Goal: Task Accomplishment & Management: Use online tool/utility

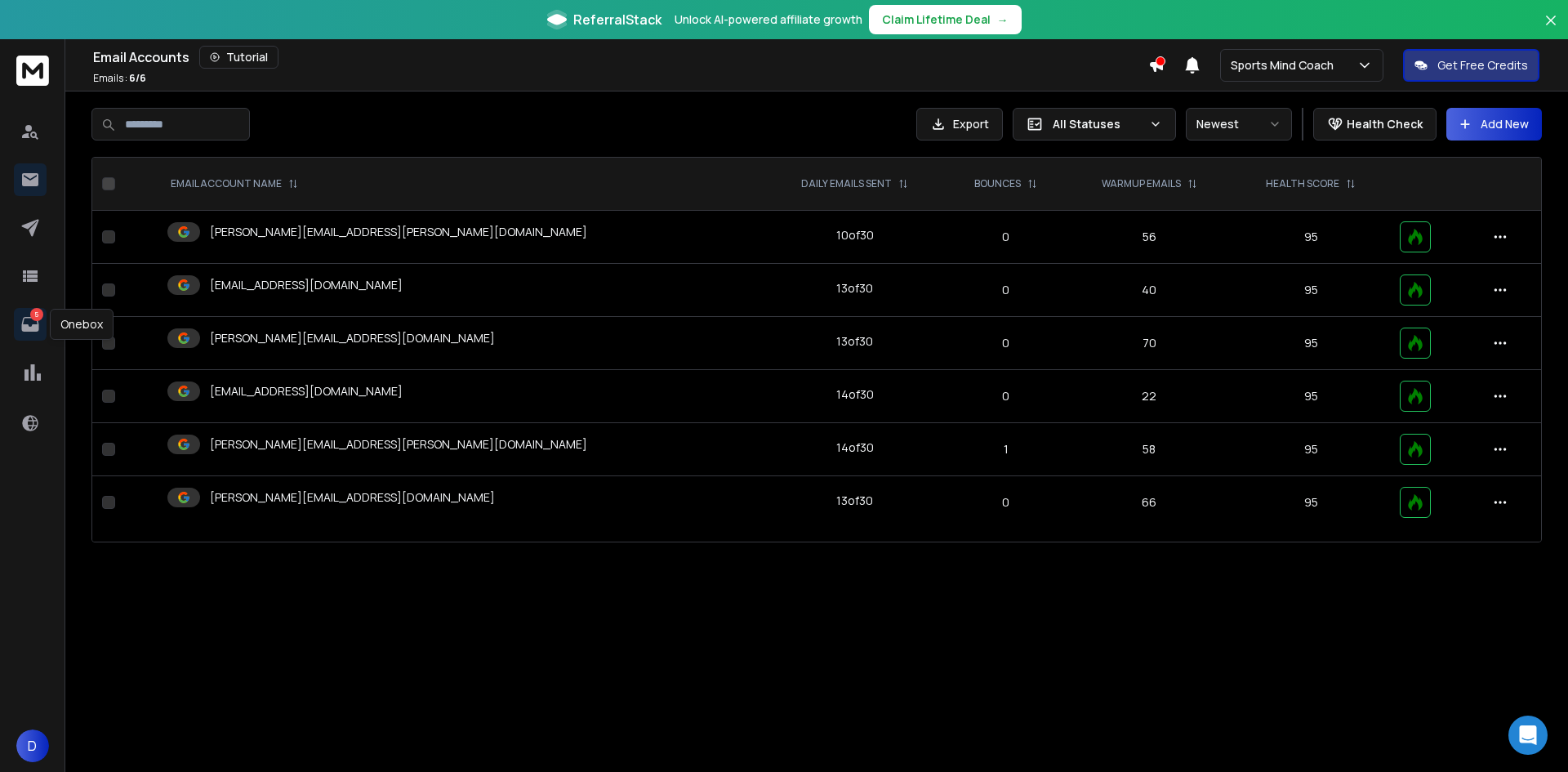
click at [35, 325] on icon at bounding box center [30, 324] width 20 height 20
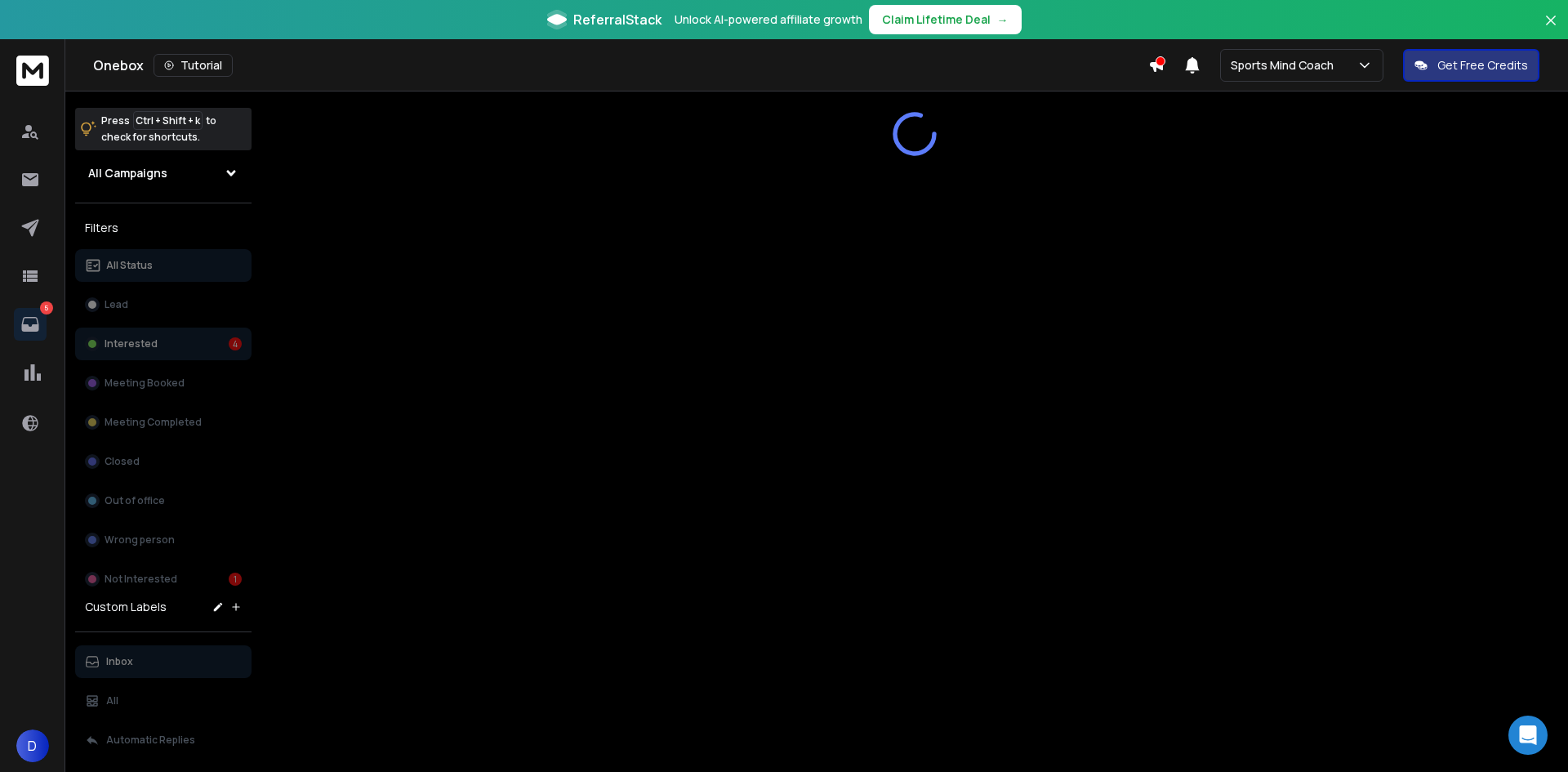
click at [193, 342] on div "All Status Lead Interested 4 Meeting Booked Meeting Completed Closed Out of off…" at bounding box center [164, 422] width 176 height 346
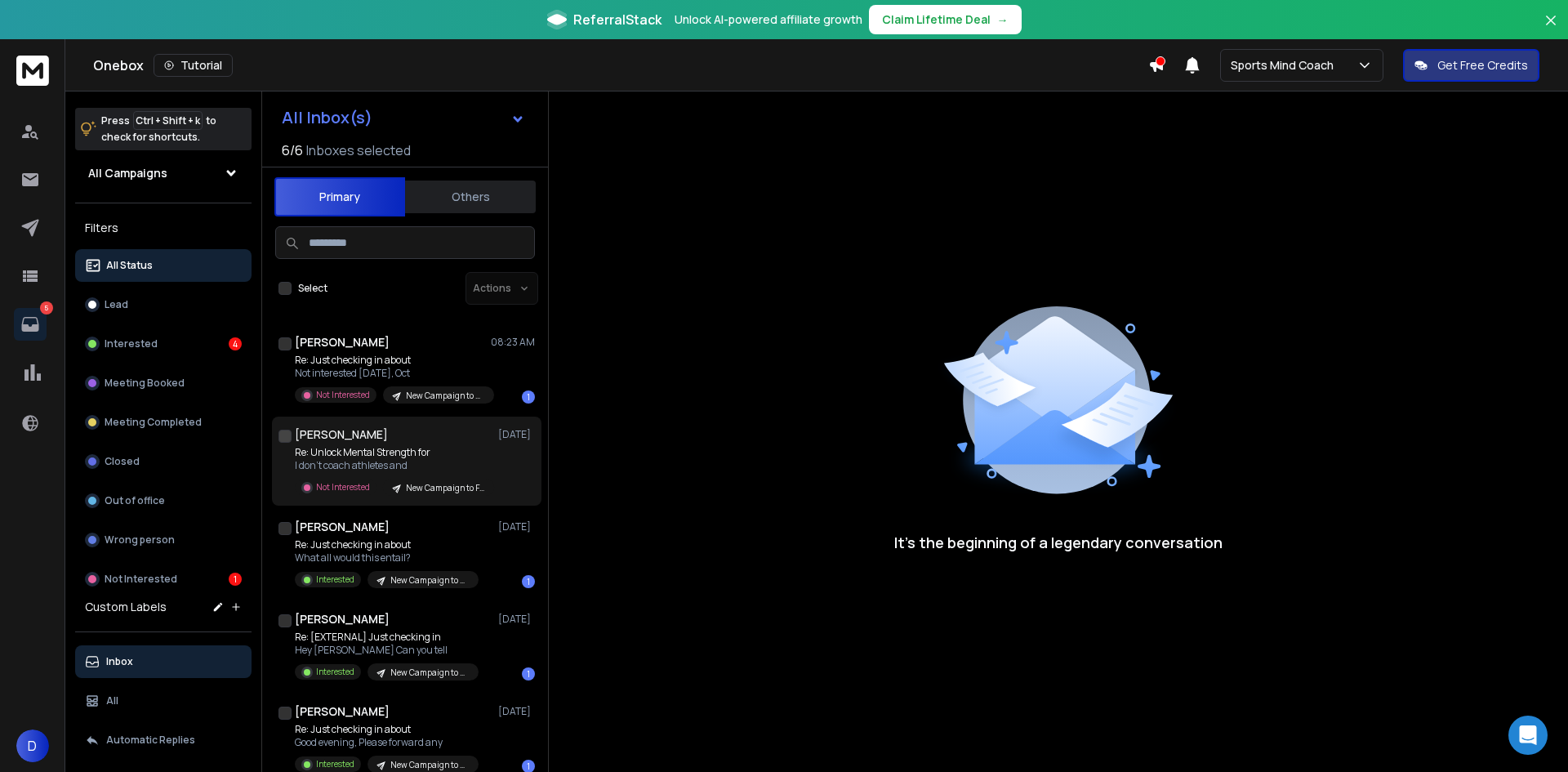
click at [454, 457] on p "Re: Unlock Mental Strength for" at bounding box center [392, 452] width 196 height 13
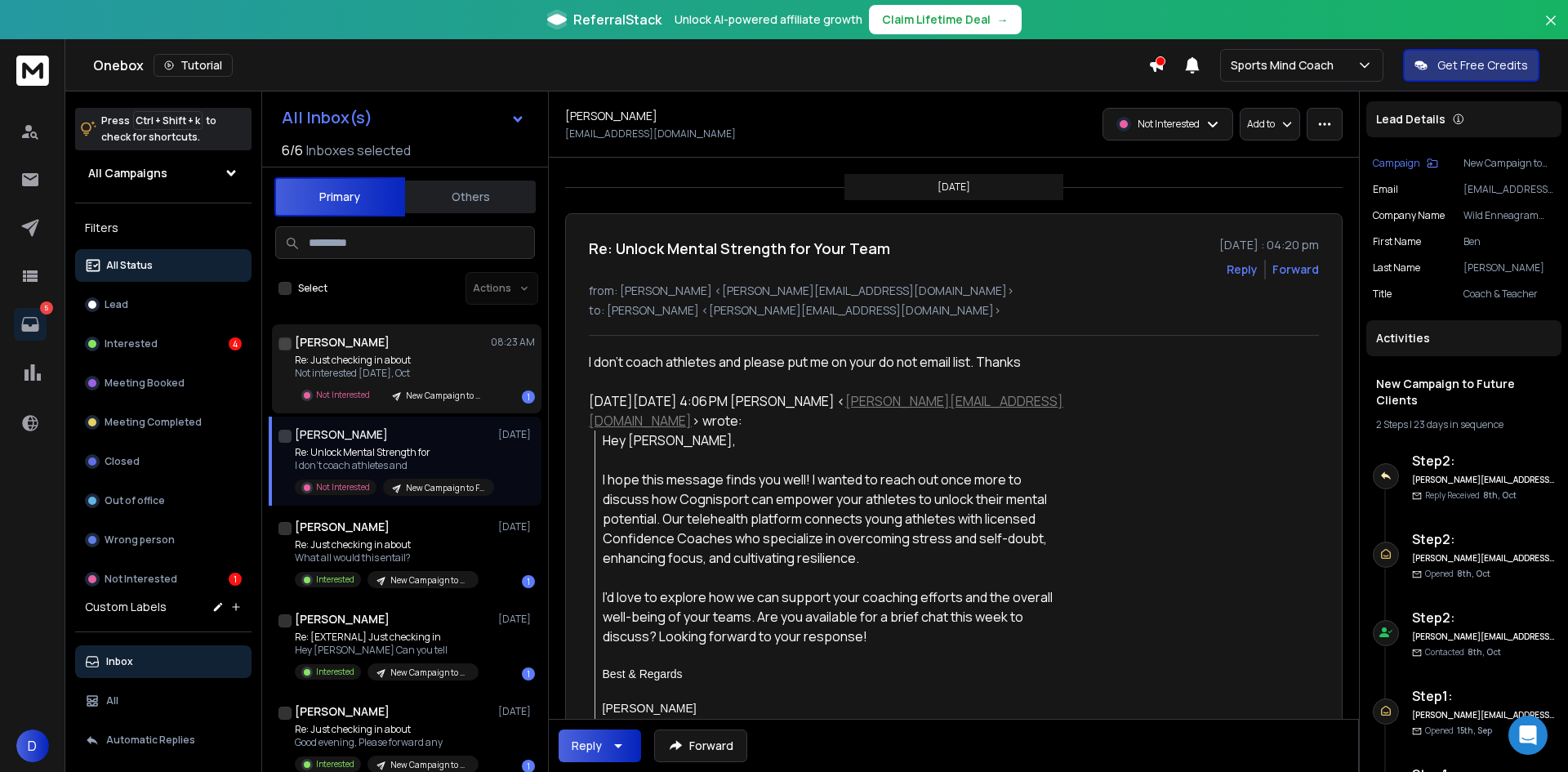
click at [462, 368] on p "Not interested [DATE], Oct" at bounding box center [392, 373] width 196 height 13
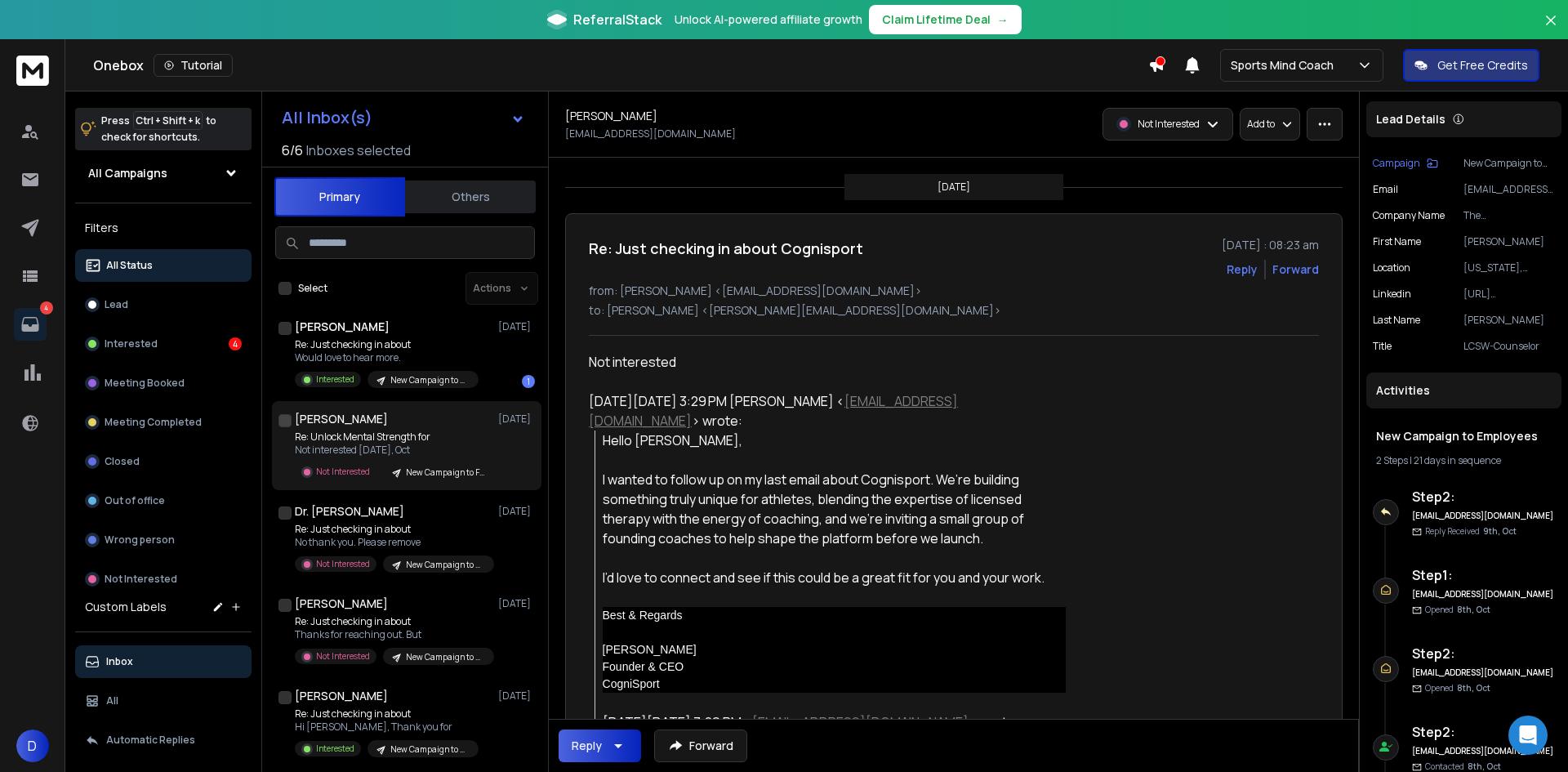
scroll to position [490, 0]
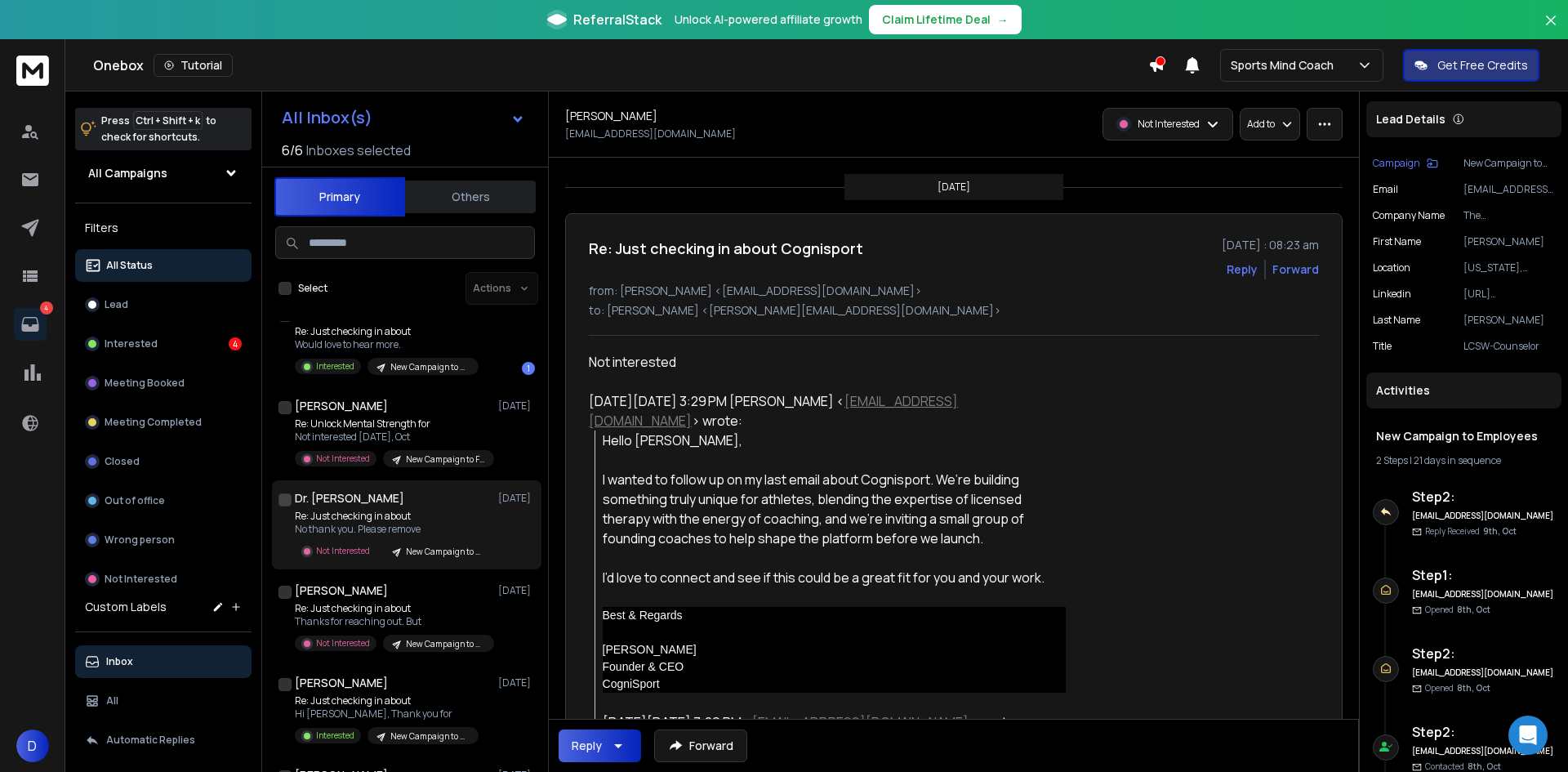
click at [431, 509] on div "Dr. [PERSON_NAME] [DATE] Re: Just checking in about No thank you. Please remove…" at bounding box center [414, 524] width 240 height 69
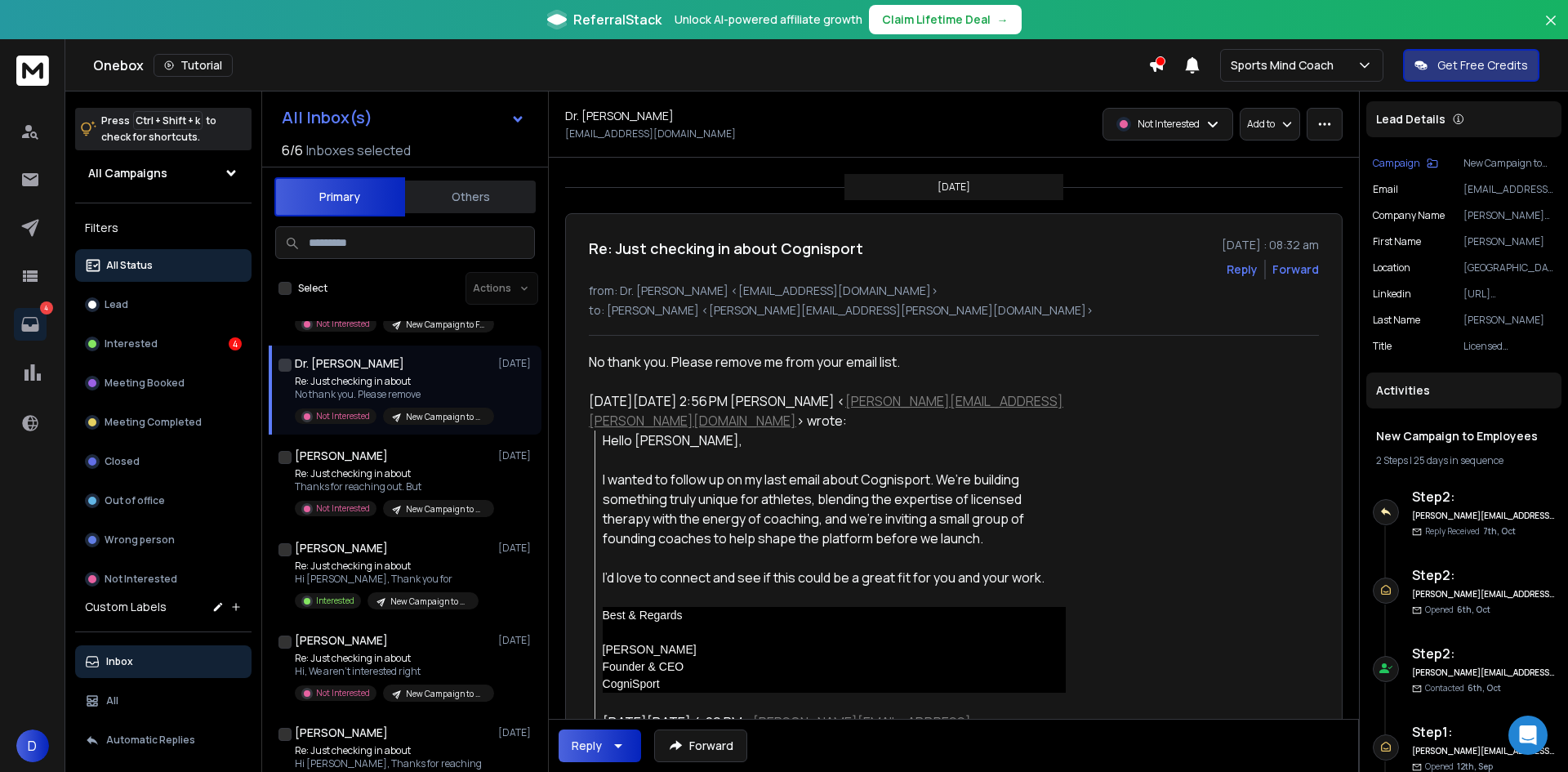
scroll to position [654, 0]
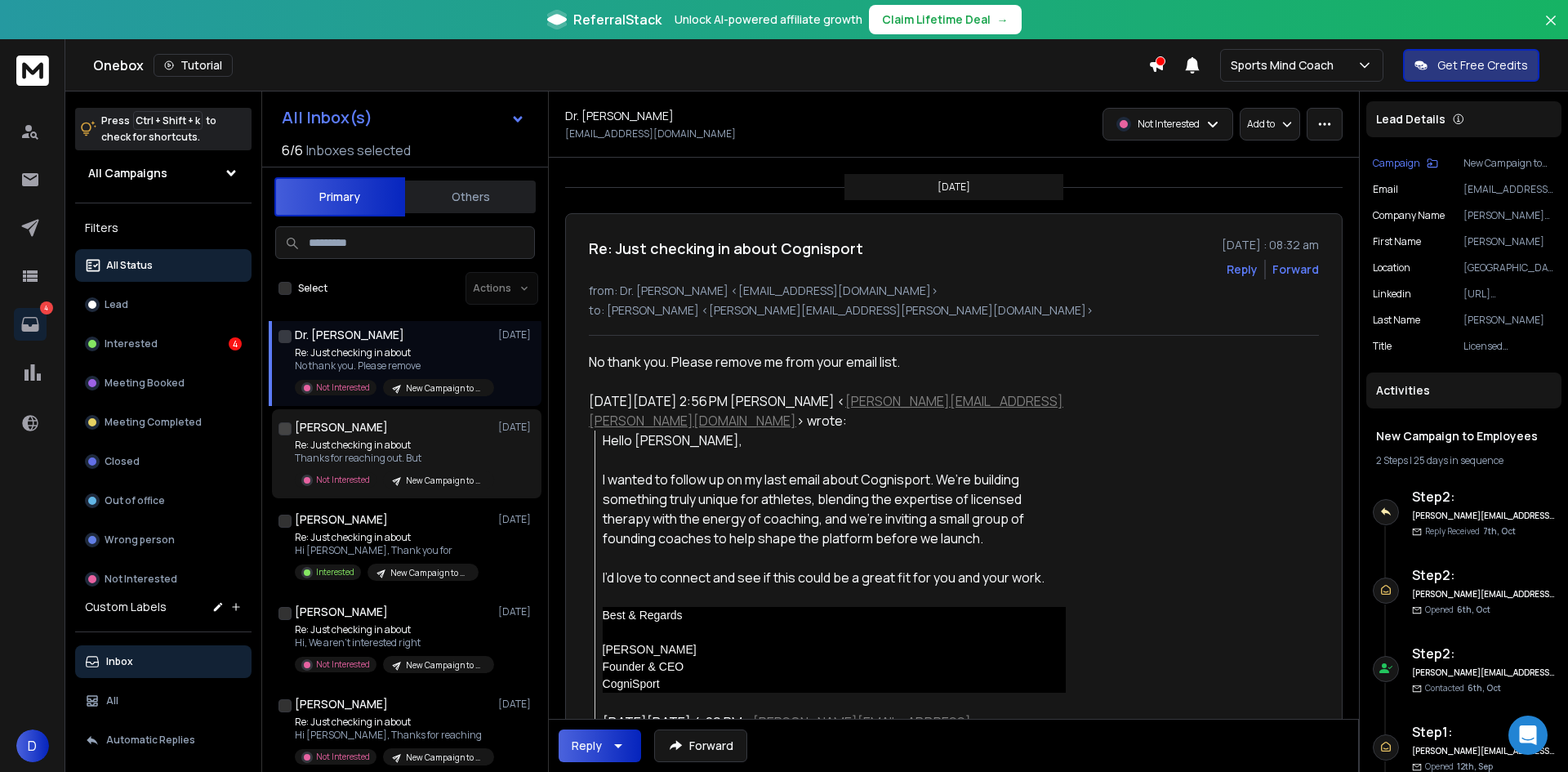
click at [439, 454] on p "Thanks for reaching out. But" at bounding box center [392, 458] width 196 height 13
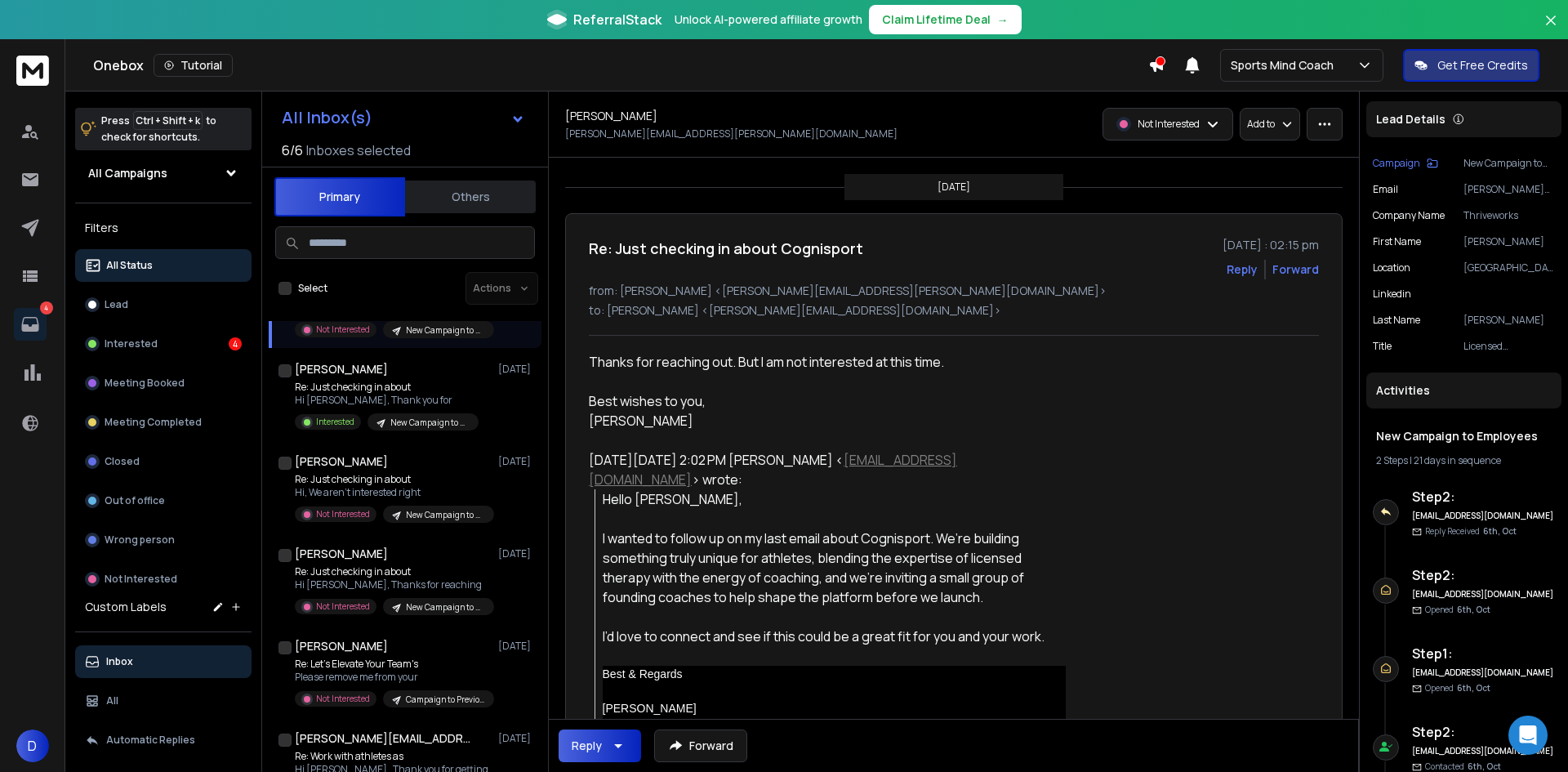
scroll to position [817, 0]
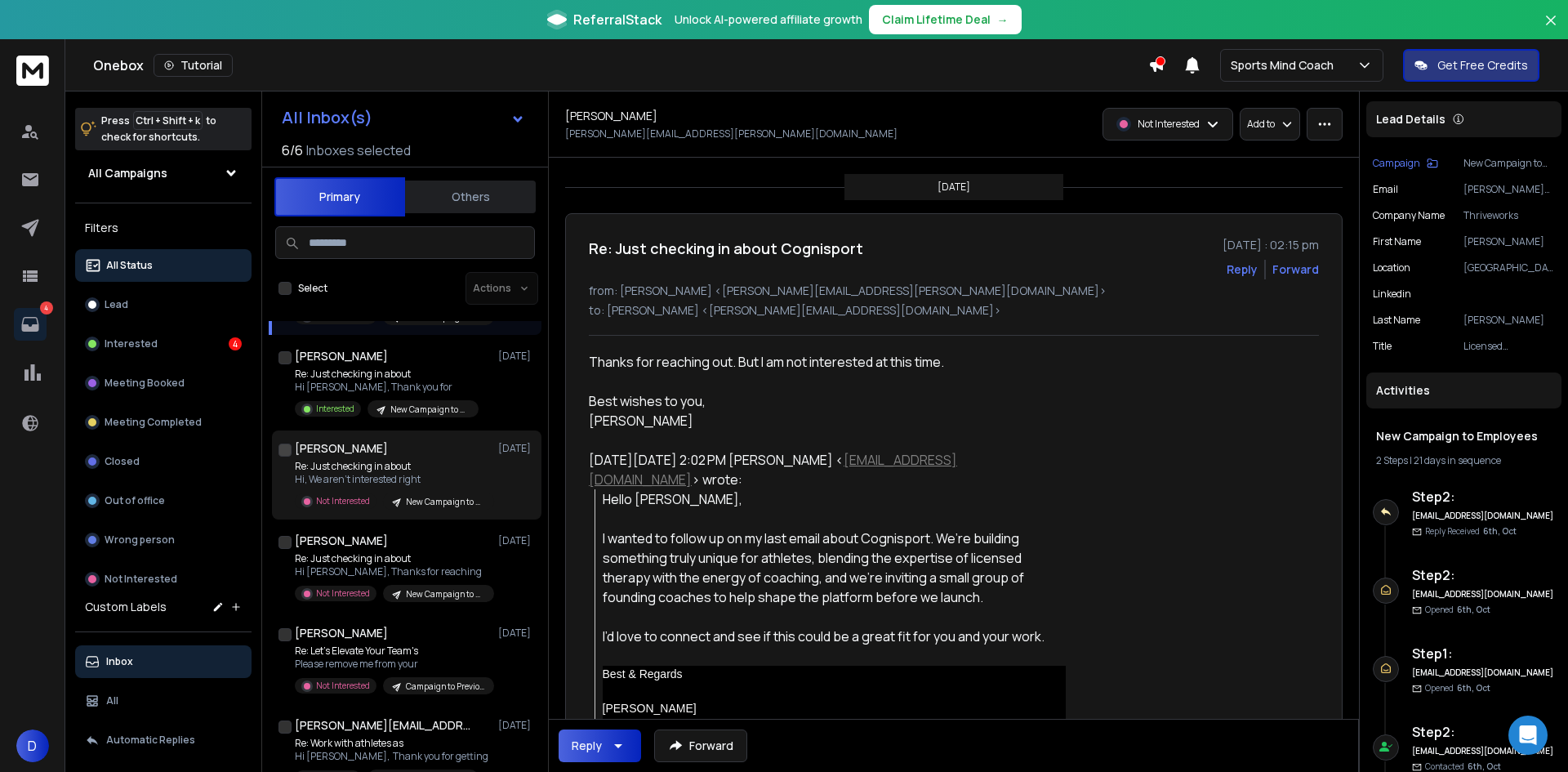
click at [439, 464] on p "Re: Just checking in about" at bounding box center [392, 466] width 196 height 13
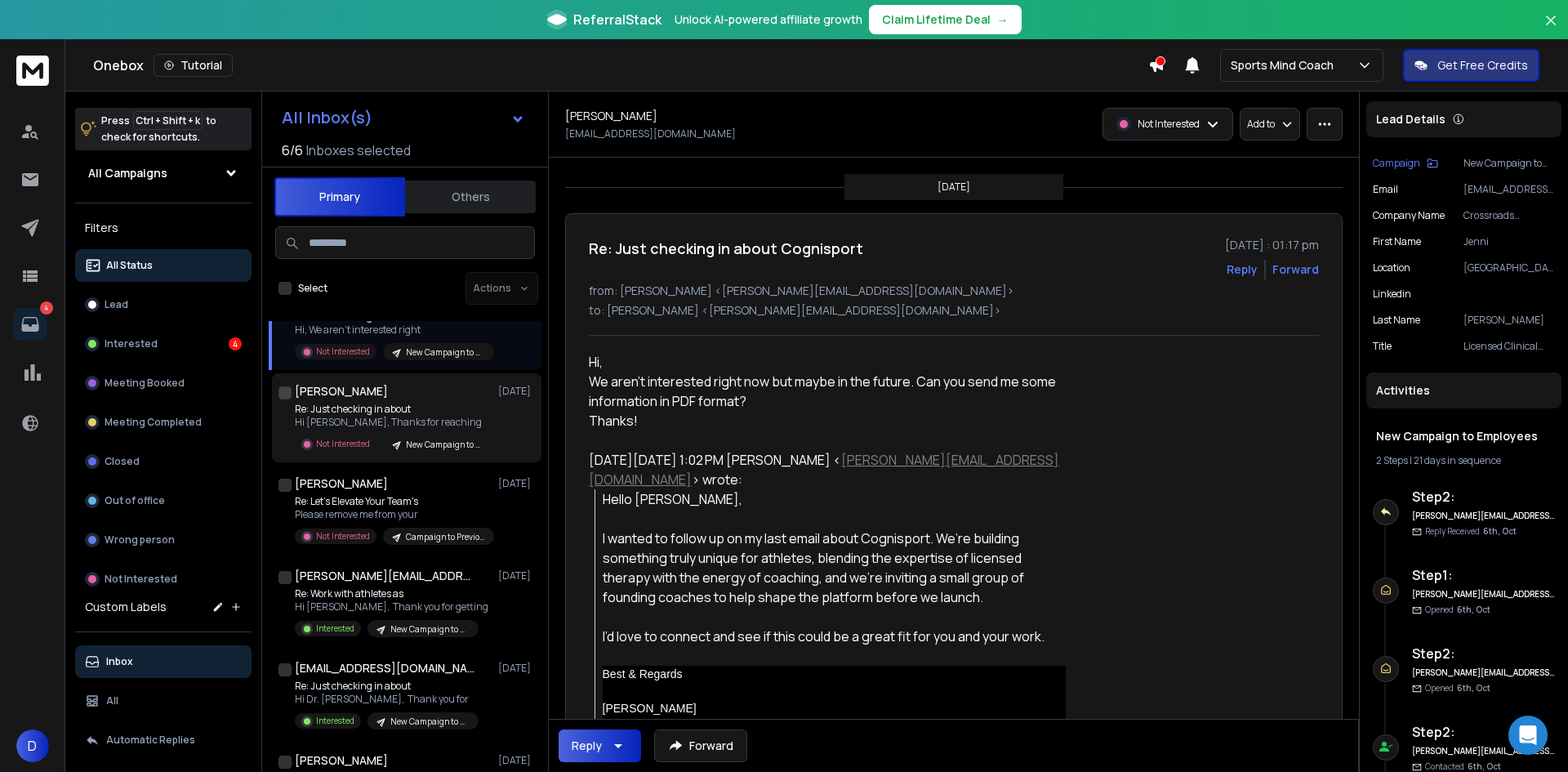
scroll to position [980, 0]
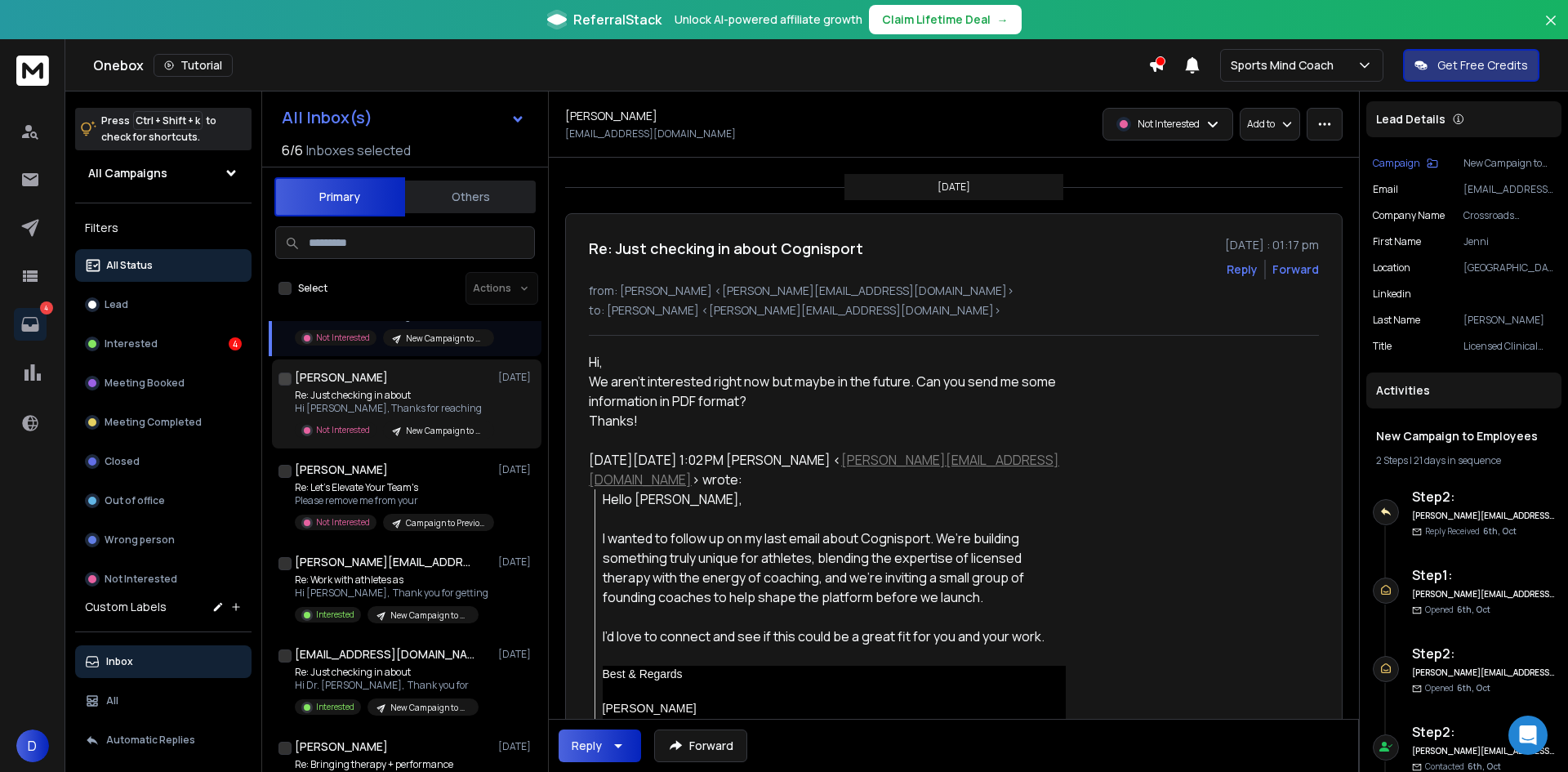
click at [443, 409] on p "Hi [PERSON_NAME], Thanks for reaching" at bounding box center [392, 408] width 196 height 13
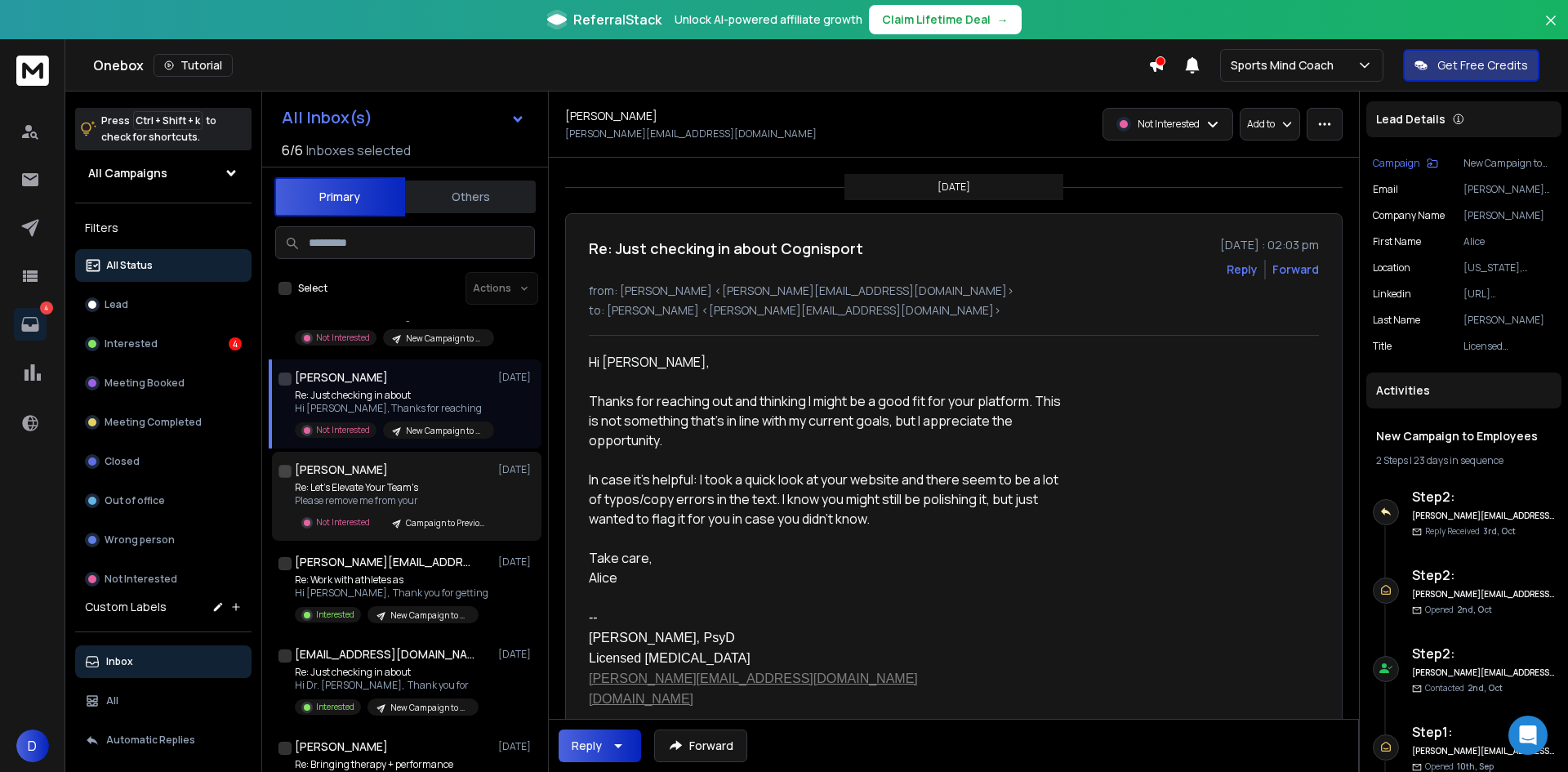
click at [435, 492] on p "Re: Let's Elevate Your Team's" at bounding box center [392, 488] width 196 height 13
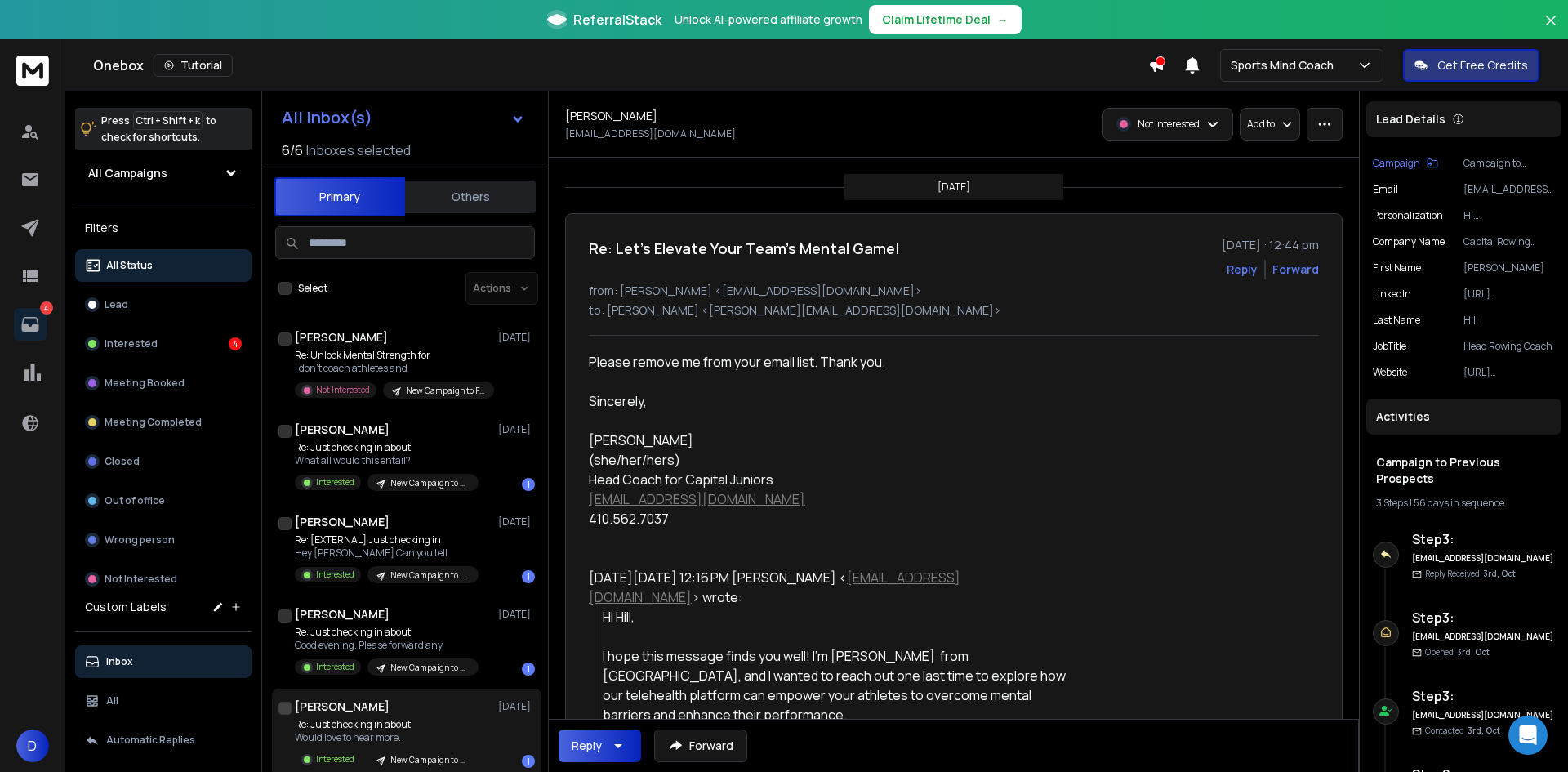
scroll to position [81, 0]
